Goal: Task Accomplishment & Management: Use online tool/utility

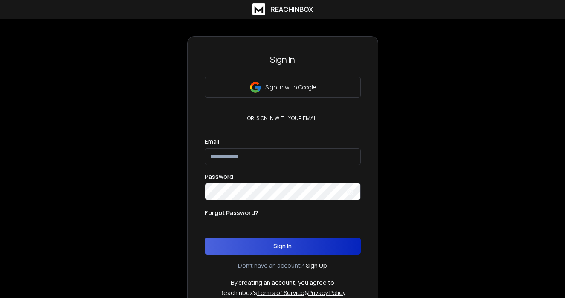
click at [282, 151] on input "email" at bounding box center [283, 156] width 156 height 17
type input "**********"
click at [298, 244] on button "Sign In" at bounding box center [283, 246] width 156 height 17
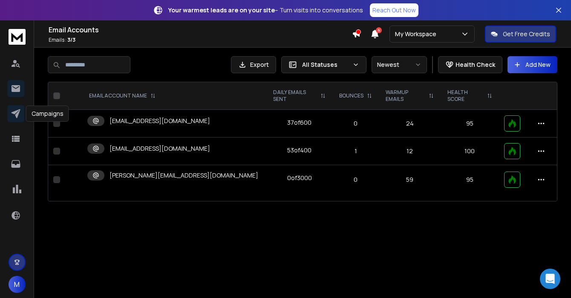
click at [15, 120] on link at bounding box center [15, 113] width 17 height 17
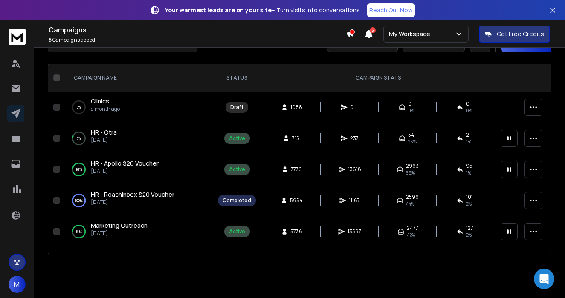
scroll to position [26, 0]
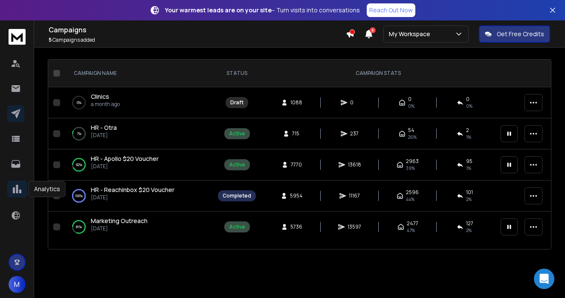
click at [21, 186] on icon at bounding box center [17, 189] width 13 height 13
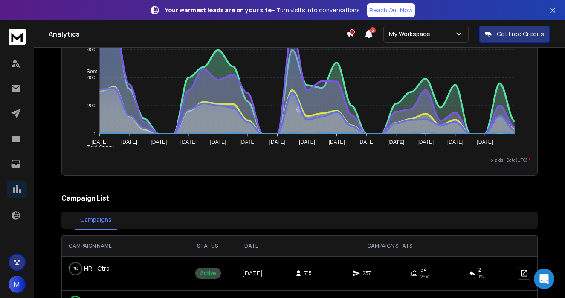
scroll to position [306, 0]
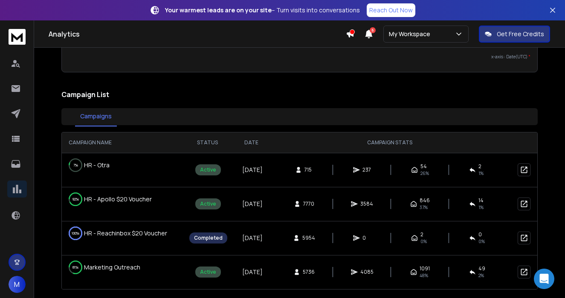
click at [119, 201] on td "92 % HR - Apollo $20 Voucher" at bounding box center [121, 200] width 119 height 24
